Goal: Find specific page/section: Find specific page/section

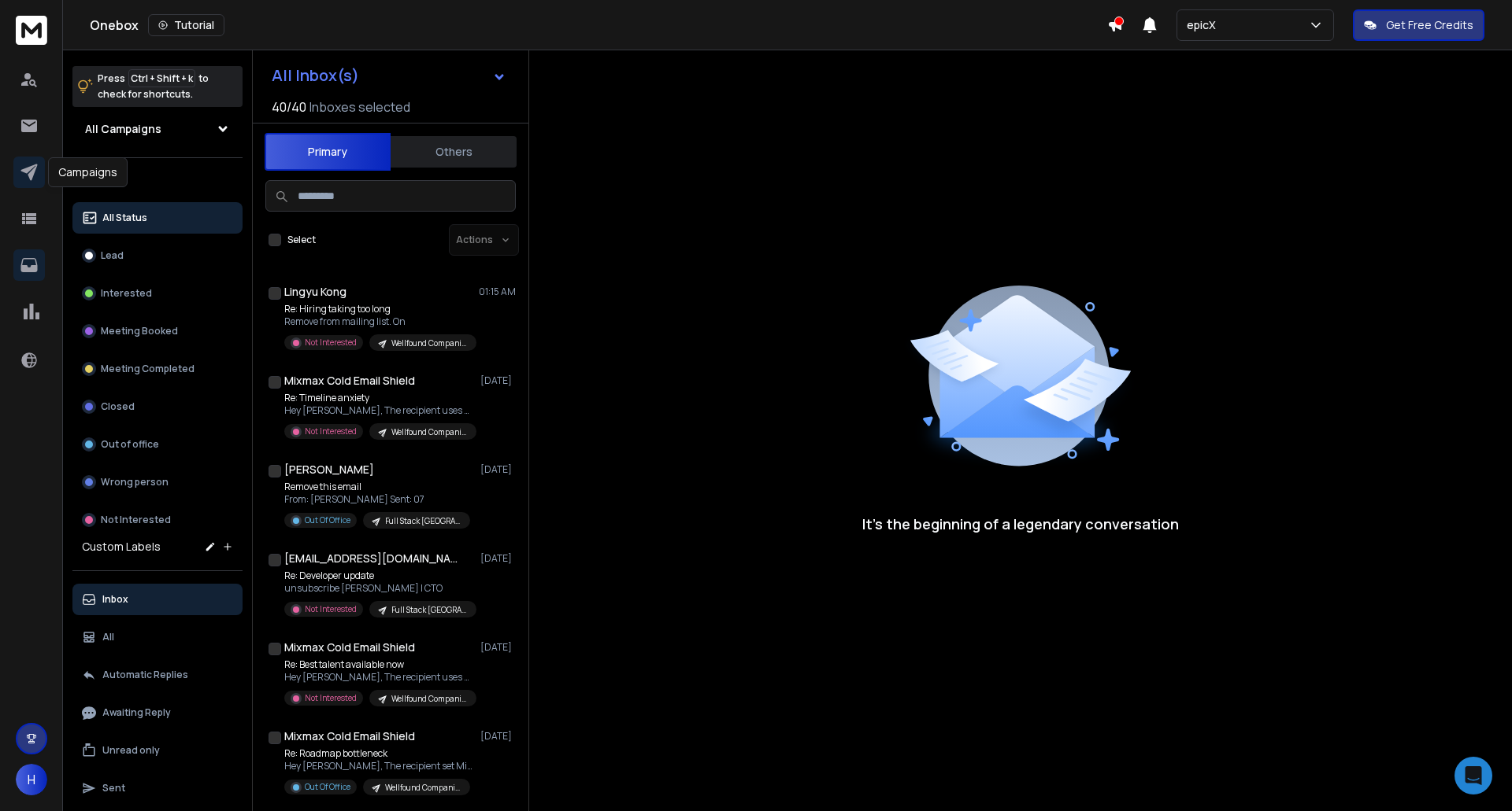
click at [26, 173] on icon at bounding box center [28, 172] width 17 height 17
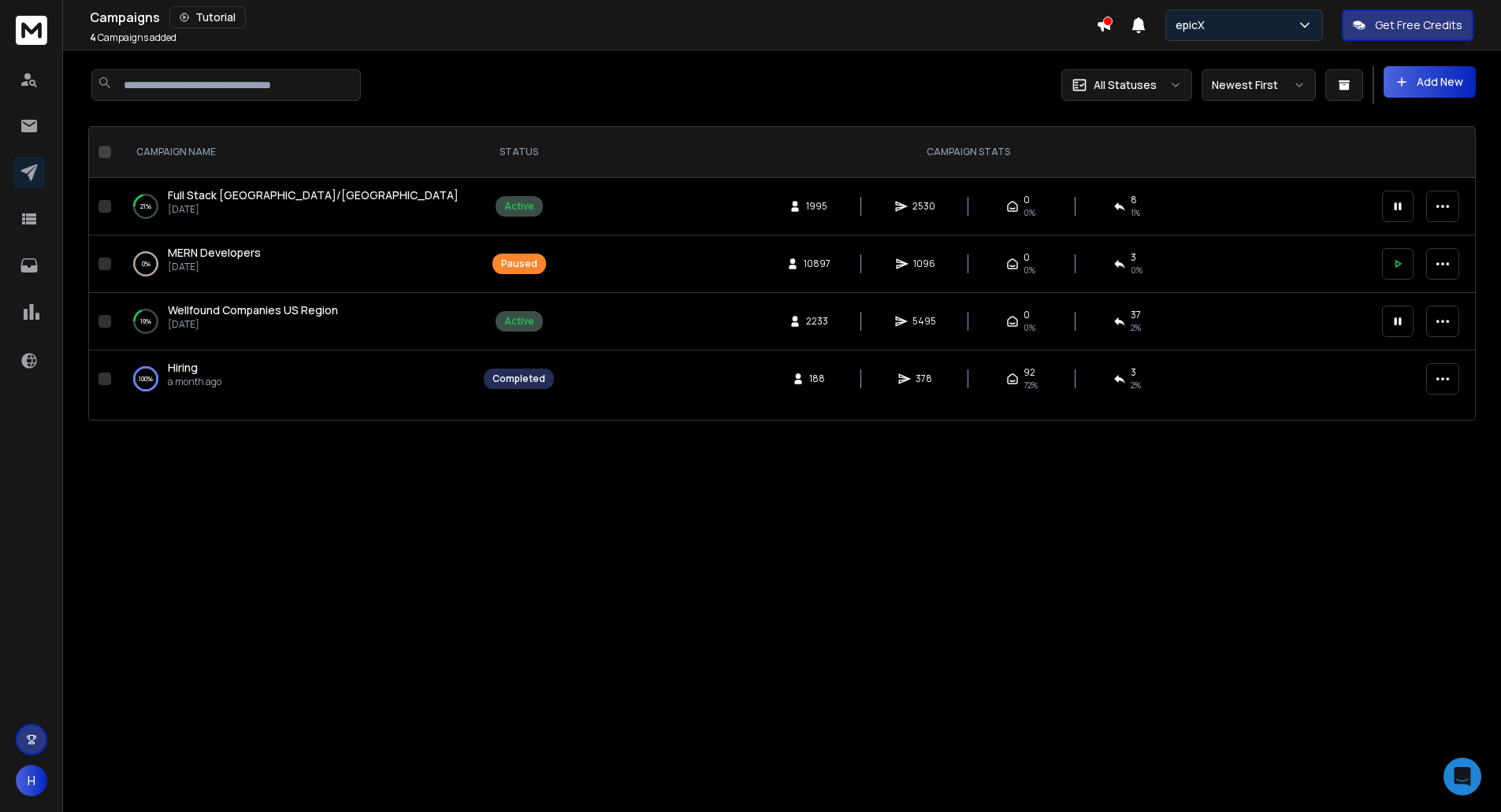
click at [1257, 29] on div "epicX" at bounding box center [1244, 26] width 137 height 16
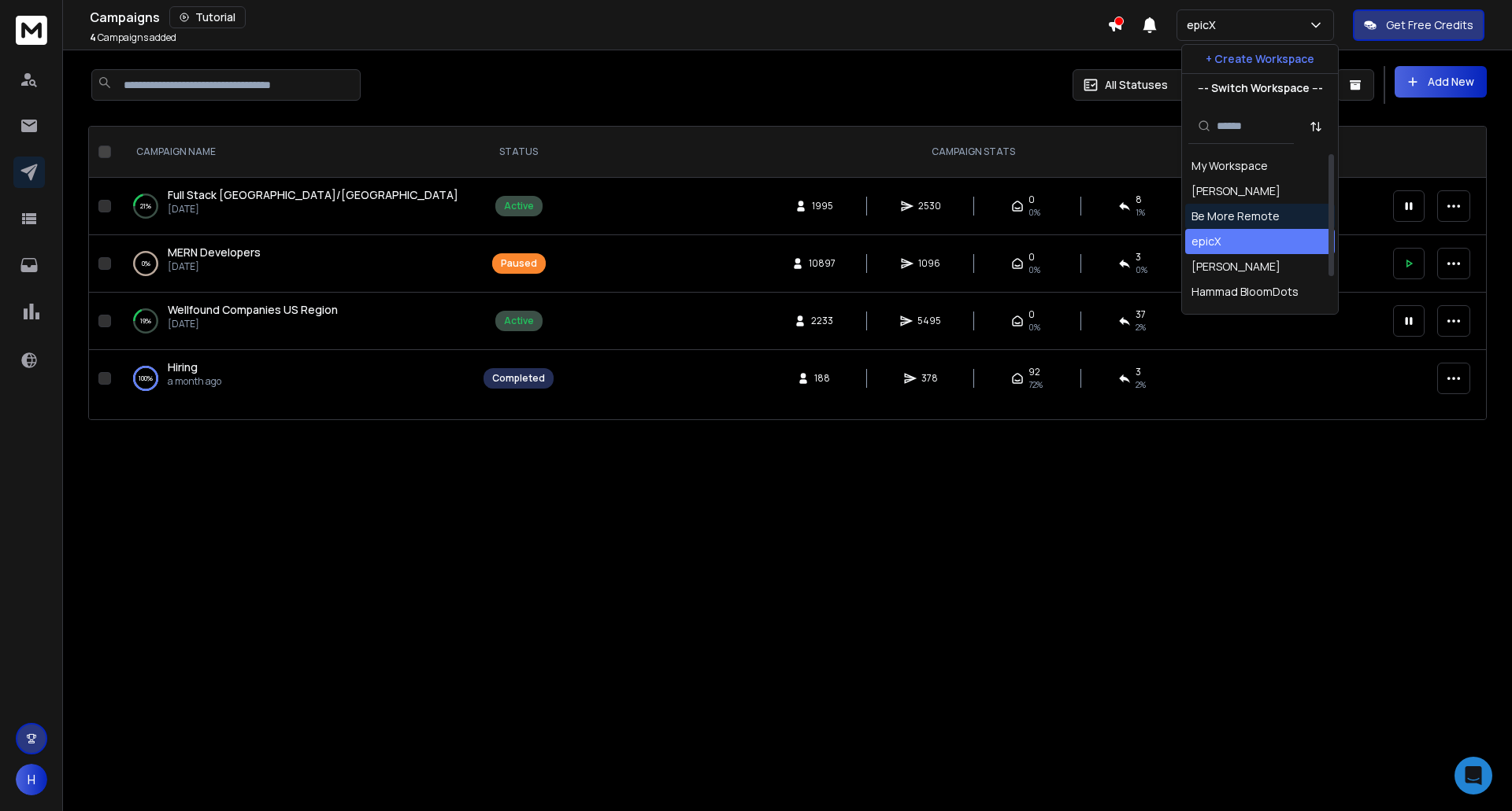
click at [1219, 216] on div "Be More Remote" at bounding box center [1235, 217] width 88 height 16
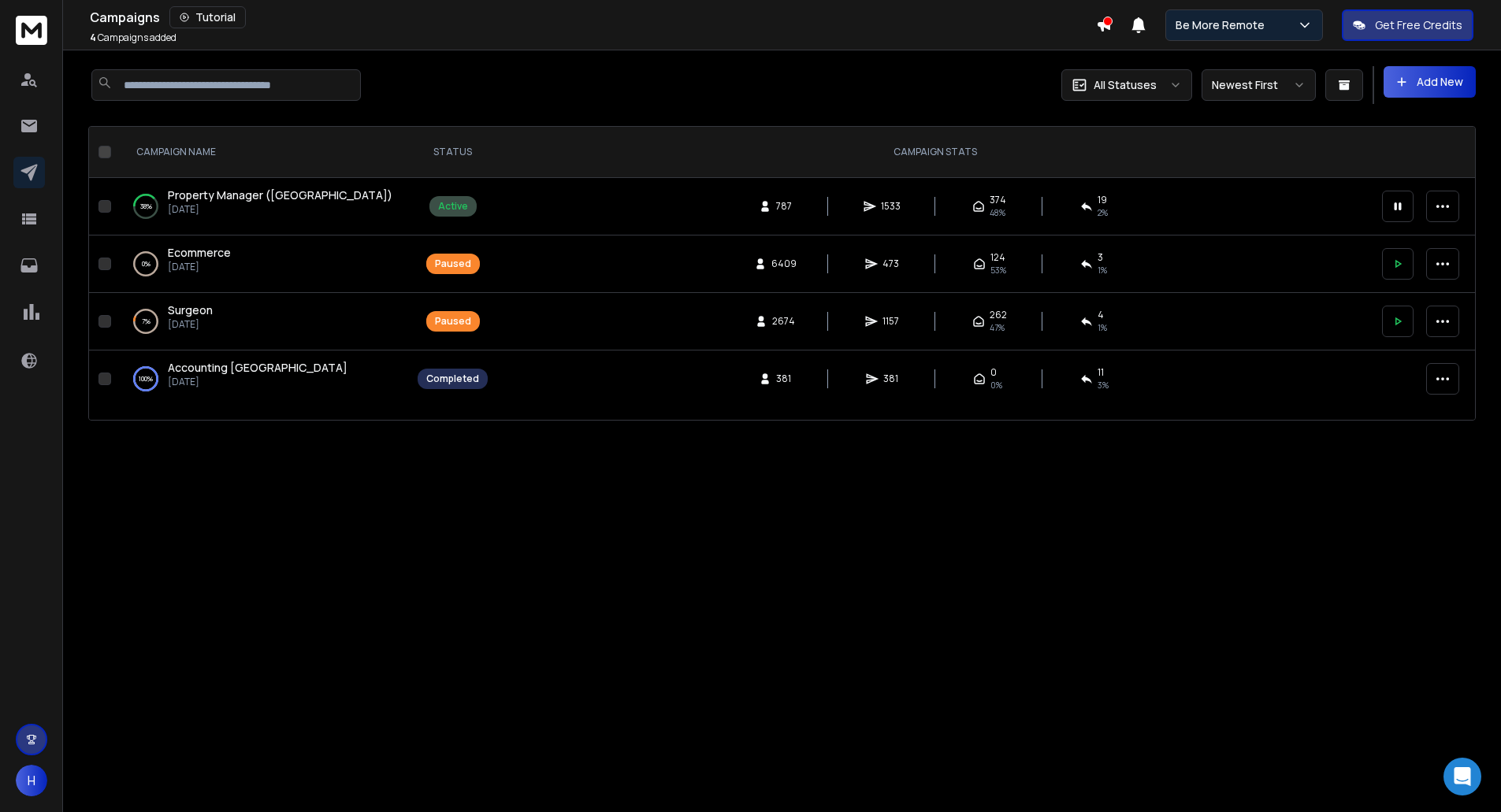
click at [1199, 21] on p "Be More Remote" at bounding box center [1224, 26] width 96 height 16
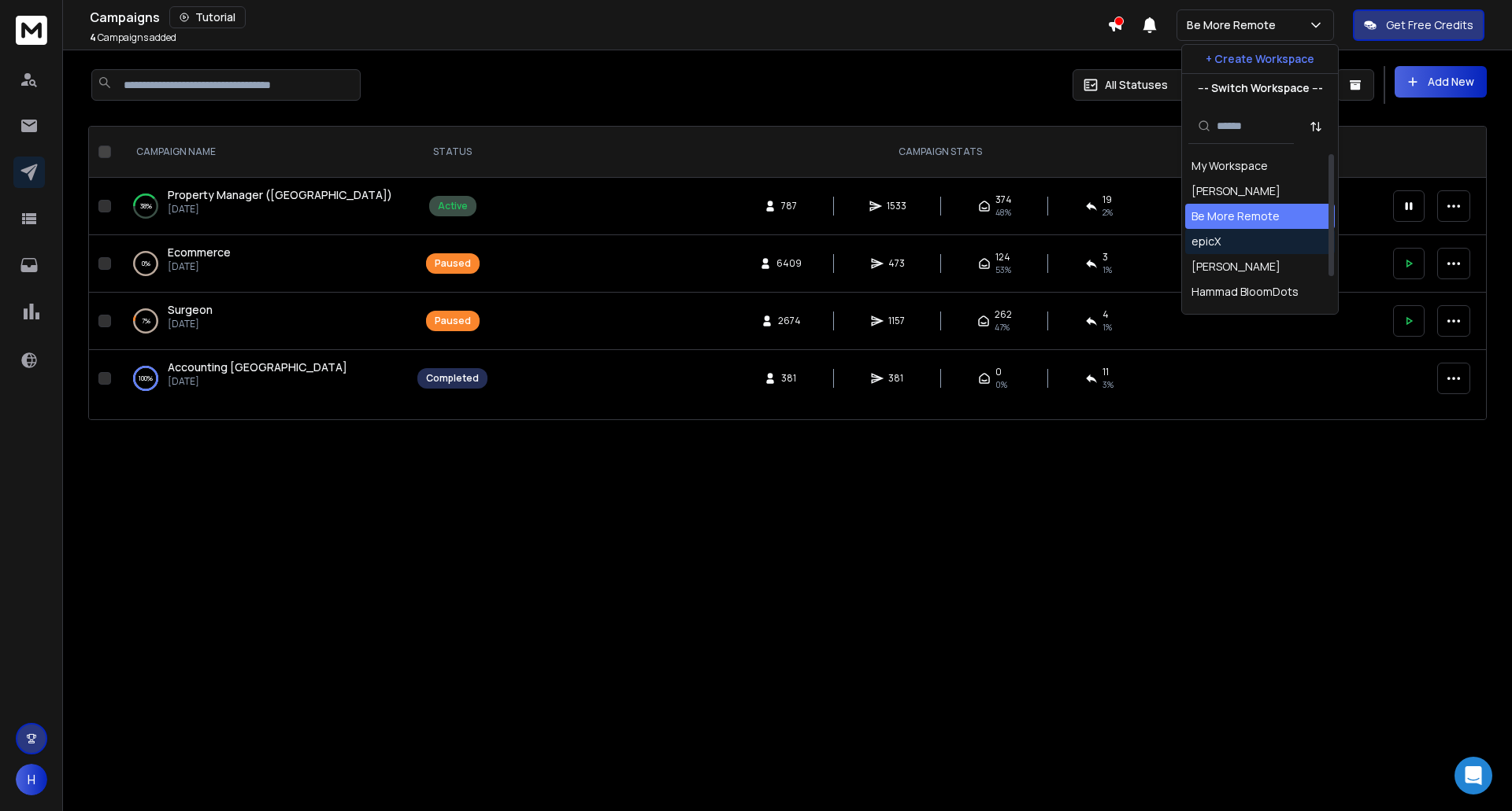
click at [1207, 241] on div "epicX" at bounding box center [1205, 241] width 29 height 16
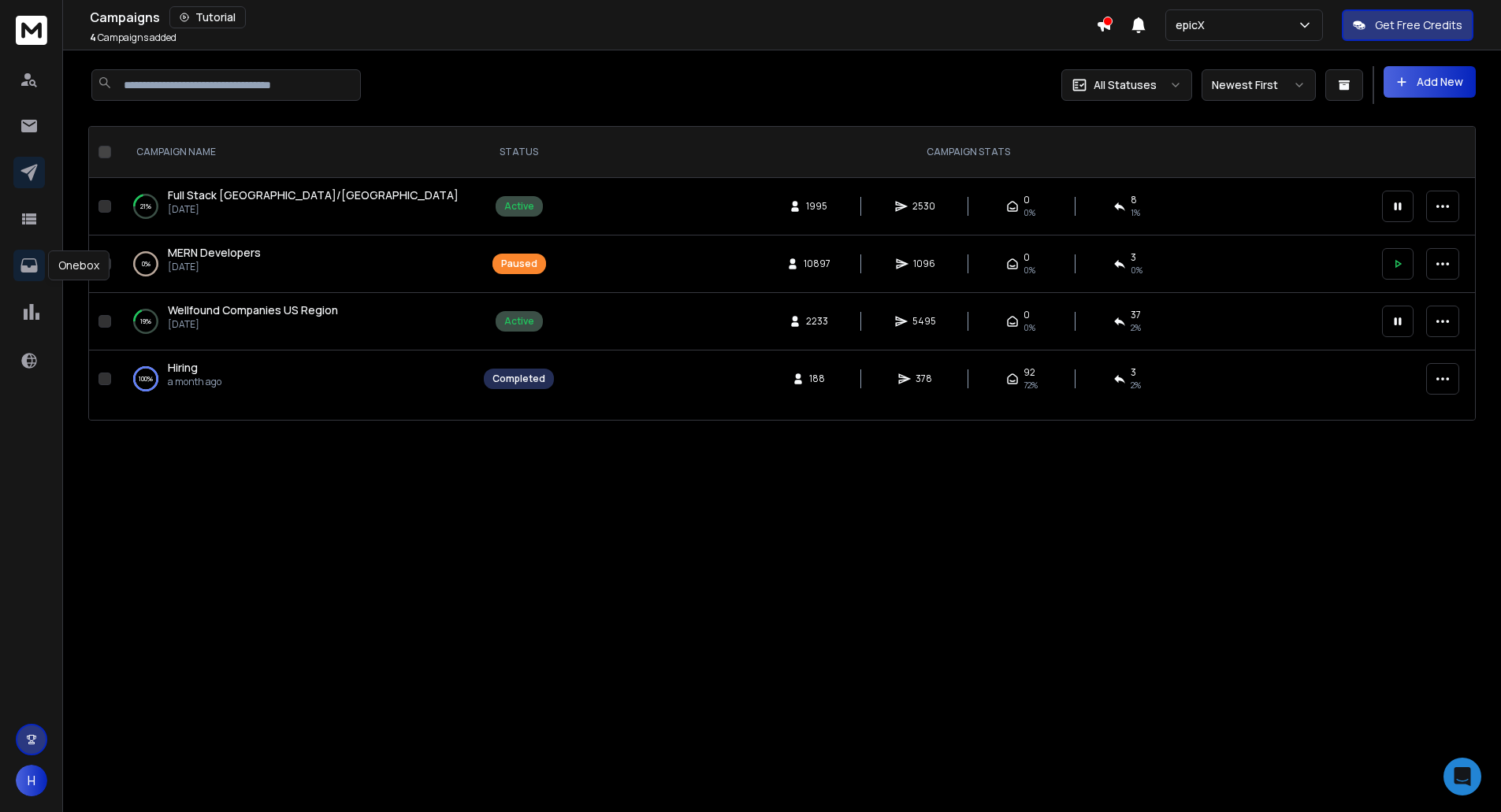
click at [33, 276] on link at bounding box center [29, 266] width 32 height 32
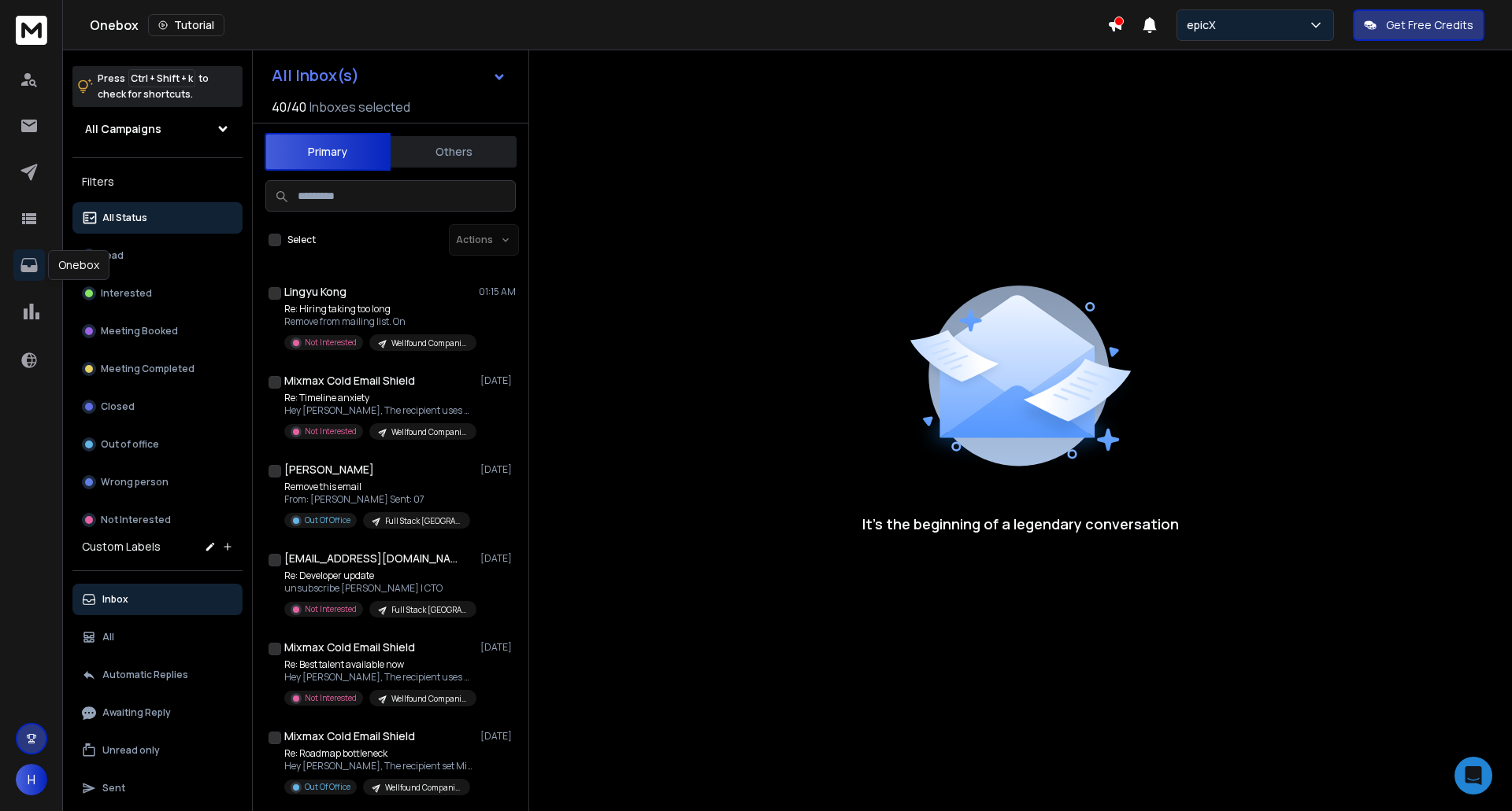
click at [1287, 26] on div "epicX" at bounding box center [1255, 26] width 137 height 16
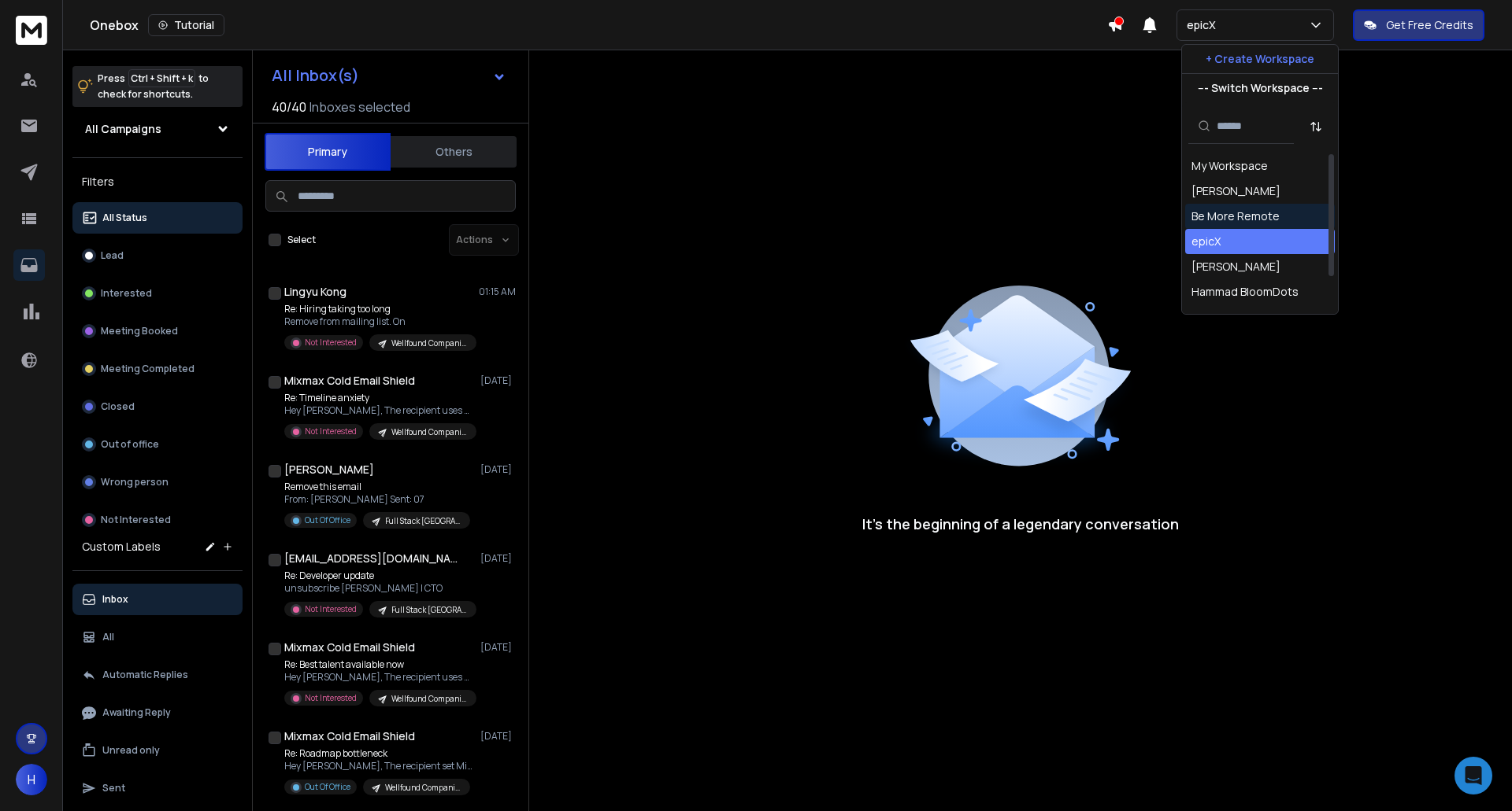
click at [1209, 221] on div "Be More Remote" at bounding box center [1235, 217] width 88 height 16
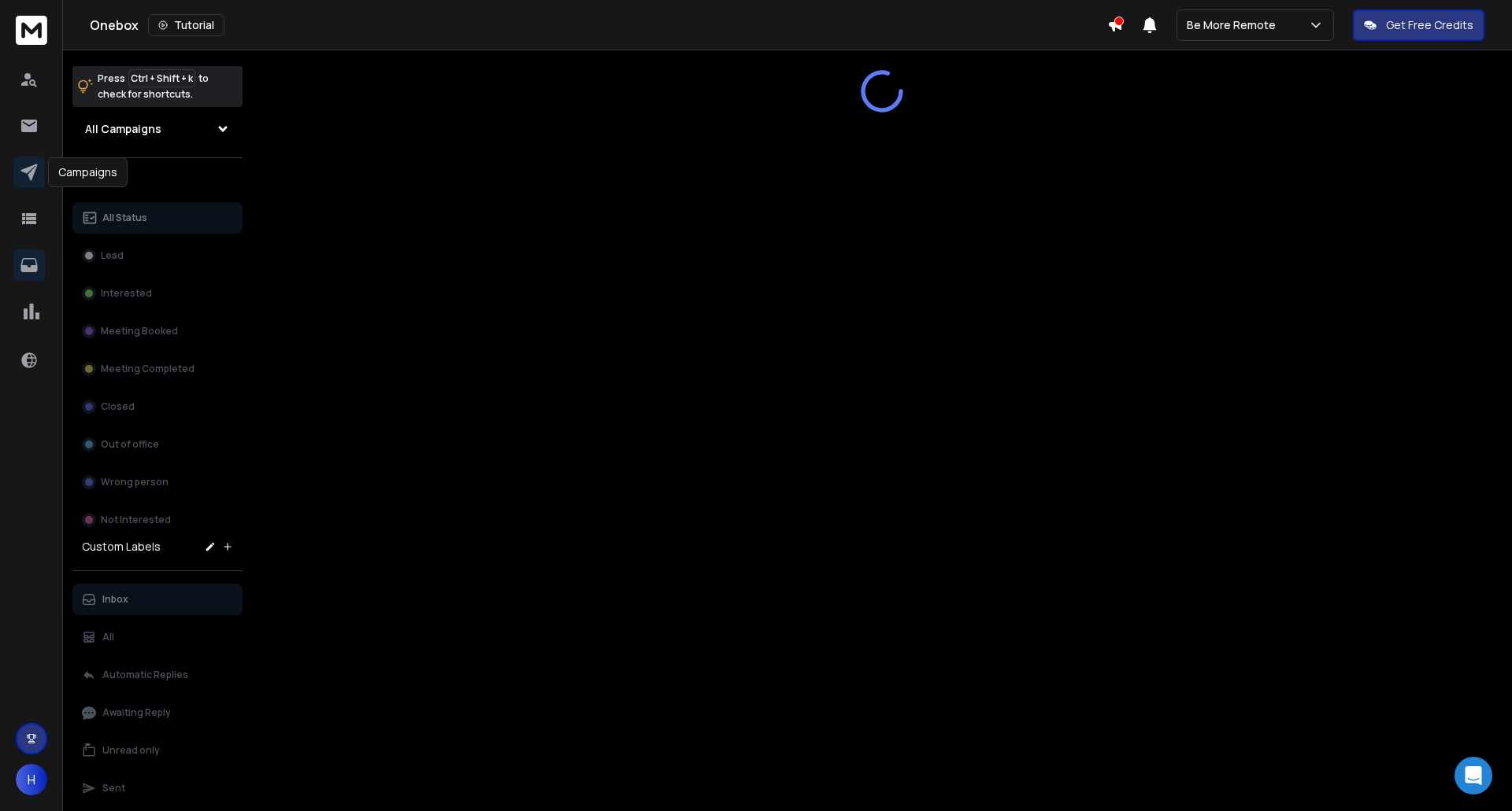
click at [31, 172] on icon at bounding box center [28, 172] width 17 height 17
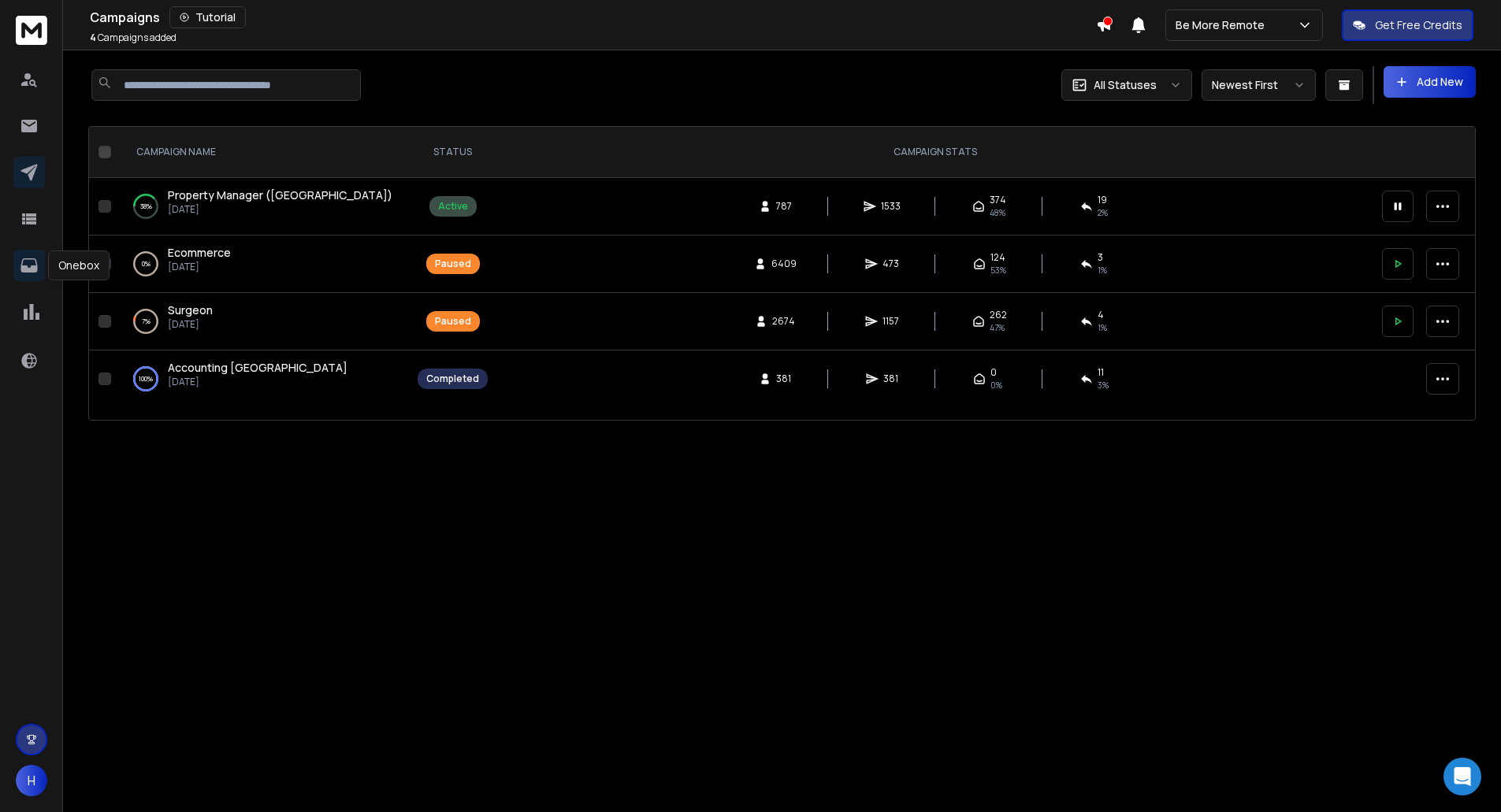
click at [28, 273] on icon at bounding box center [28, 266] width 17 height 14
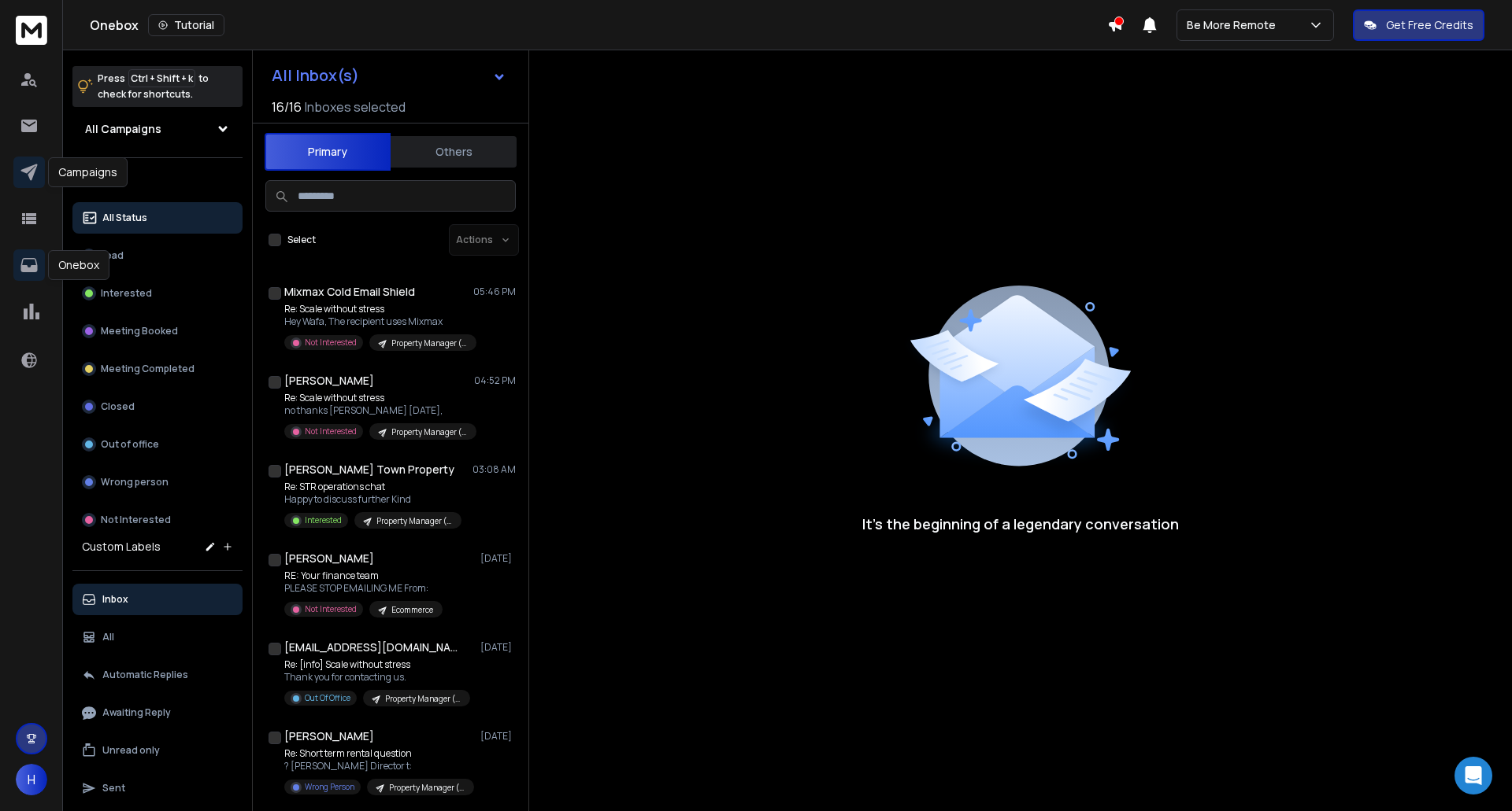
click at [27, 178] on icon at bounding box center [28, 172] width 19 height 19
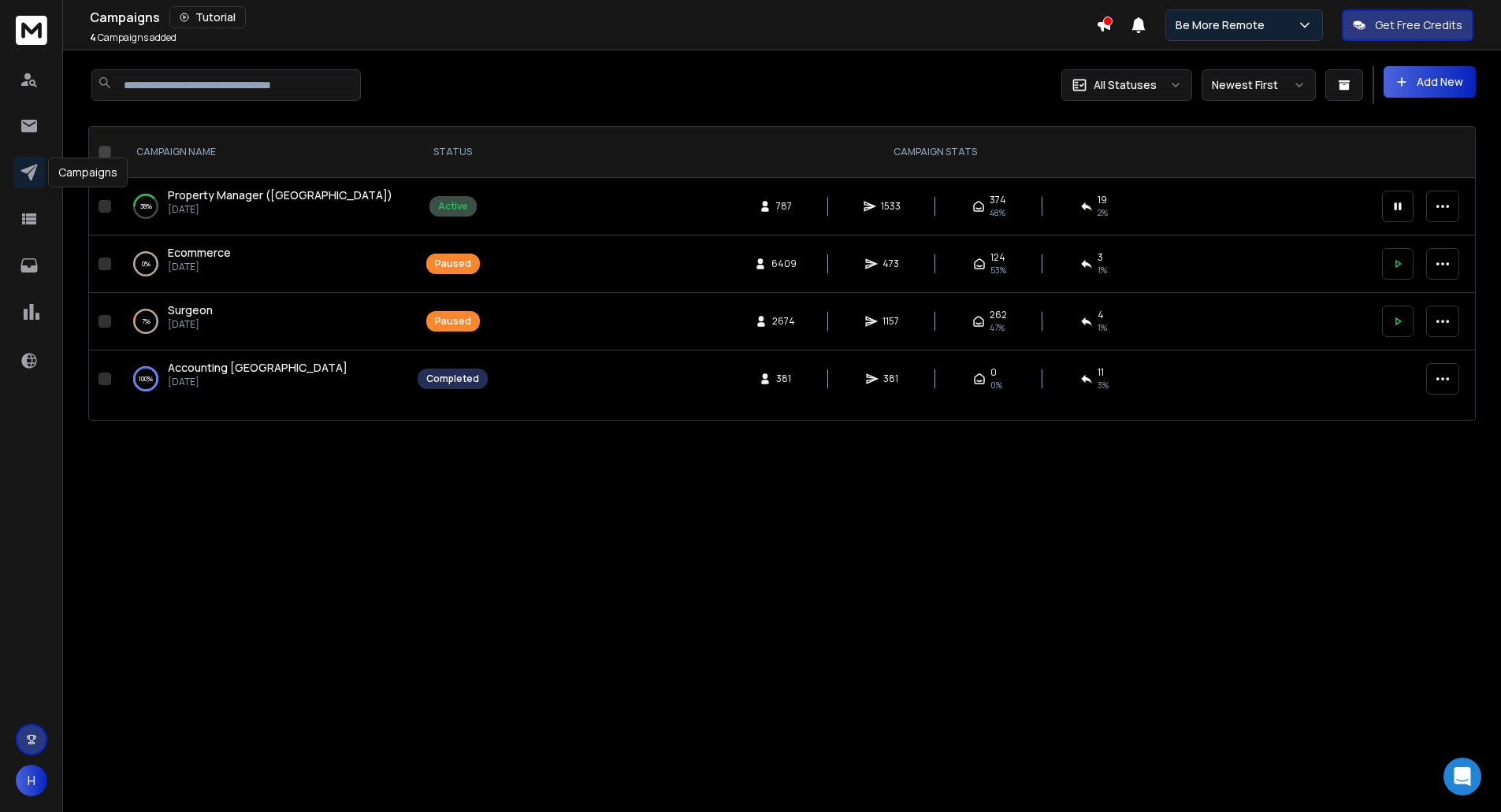
click at [1211, 26] on p "Be More Remote" at bounding box center [1224, 26] width 96 height 16
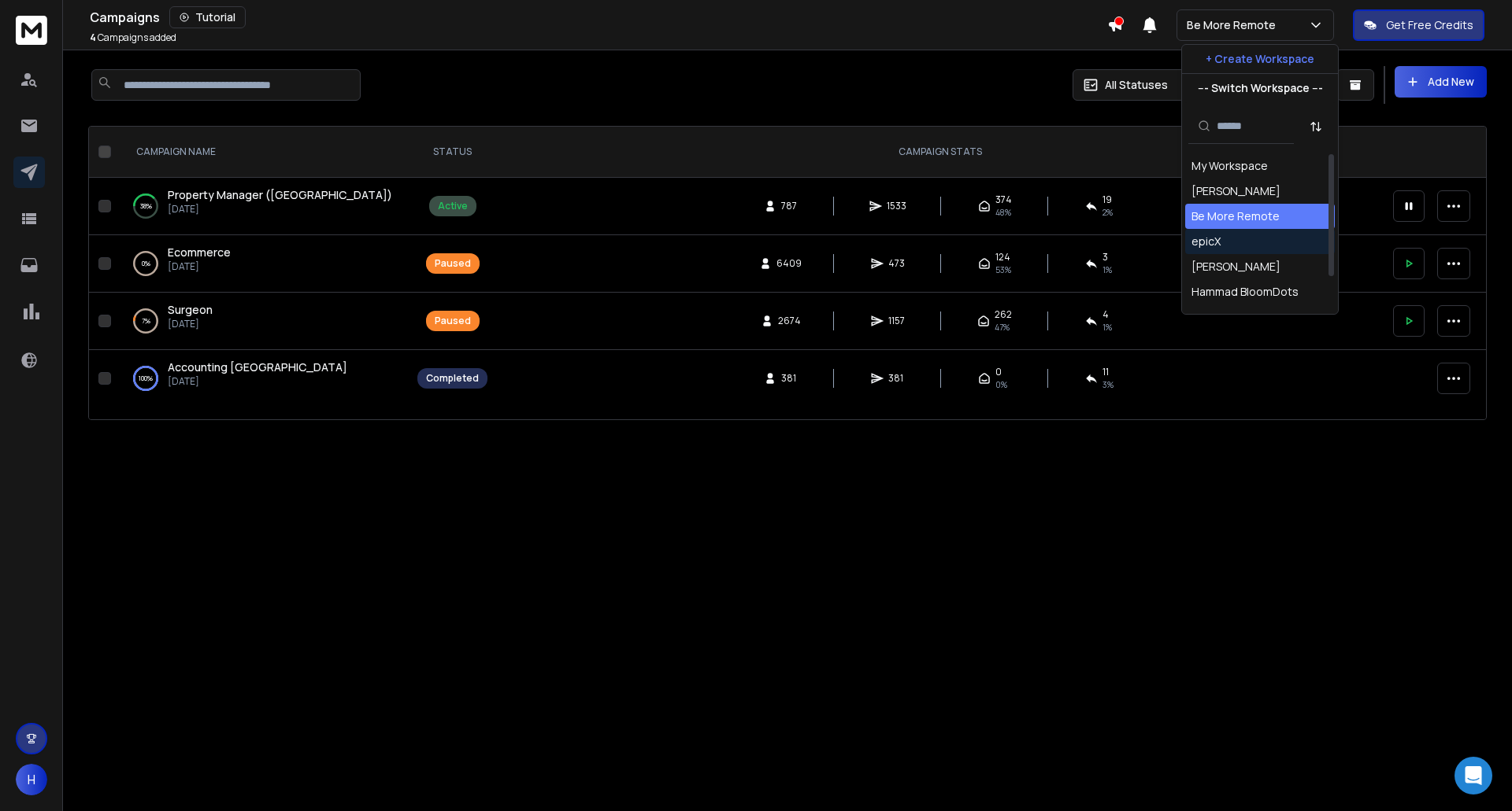
click at [1224, 233] on div "epicX" at bounding box center [1259, 241] width 150 height 25
